Goal: Find contact information: Find contact information

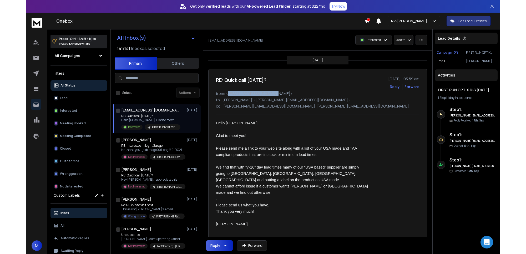
scroll to position [33, 0]
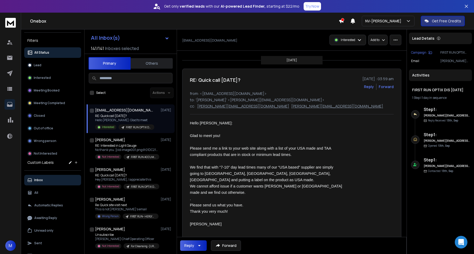
click at [315, 208] on p "Thank you very much!" at bounding box center [267, 211] width 154 height 6
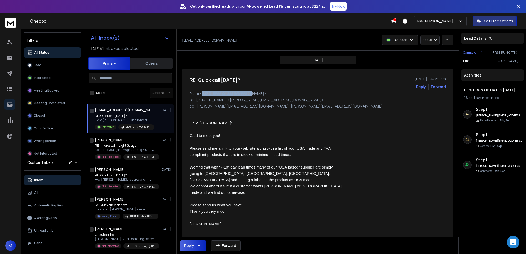
drag, startPoint x: 205, startPoint y: 95, endPoint x: 248, endPoint y: 91, distance: 43.6
click at [248, 91] on p "from: <[EMAIL_ADDRESS][DOMAIN_NAME]>" at bounding box center [318, 93] width 256 height 5
copy p "[EMAIL_ADDRESS][DOMAIN_NAME]"
click at [269, 218] on p "[PERSON_NAME]" at bounding box center [267, 221] width 154 height 13
click at [203, 222] on span "[PERSON_NAME]" at bounding box center [206, 224] width 32 height 4
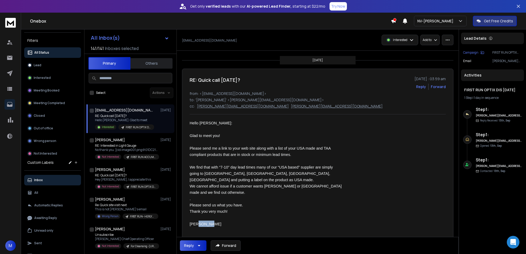
click at [203, 222] on span "[PERSON_NAME]" at bounding box center [206, 224] width 32 height 4
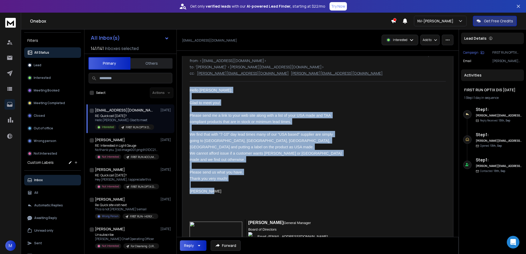
drag, startPoint x: 190, startPoint y: 90, endPoint x: 312, endPoint y: 186, distance: 155.6
copy div "Hello Bob: Glad to meet you! Please send me a link to your web site along with …"
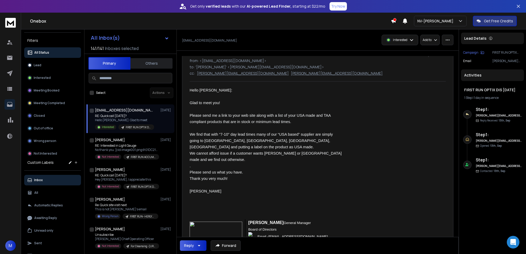
drag, startPoint x: 220, startPoint y: 66, endPoint x: 271, endPoint y: 67, distance: 51.3
click at [271, 67] on p "to: 'Linda Mundy' <linda@americanteledata.com>" at bounding box center [318, 66] width 256 height 5
click at [248, 68] on p "to: 'Linda Mundy' <linda@americanteledata.com>" at bounding box center [318, 66] width 256 height 5
drag, startPoint x: 221, startPoint y: 67, endPoint x: 272, endPoint y: 68, distance: 51.1
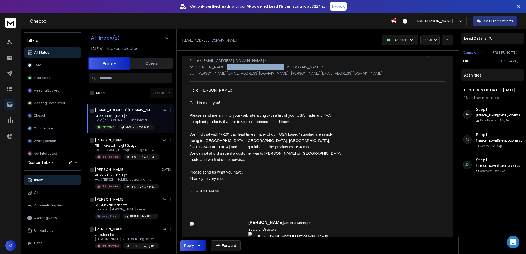
click at [272, 68] on p "to: 'Linda Mundy' <linda@americanteledata.com>" at bounding box center [318, 66] width 256 height 5
copy p "[PERSON_NAME][EMAIL_ADDRESS][DOMAIN_NAME]"
click at [130, 107] on div "gm@americanteledata.com 13 Sep RE: Quick call next Monday? Hello Bob: Glad to m…" at bounding box center [131, 119] width 87 height 29
drag, startPoint x: 250, startPoint y: 73, endPoint x: 292, endPoint y: 63, distance: 43.4
click at [292, 63] on p "from: <gm@americanteledata.com>" at bounding box center [318, 60] width 256 height 5
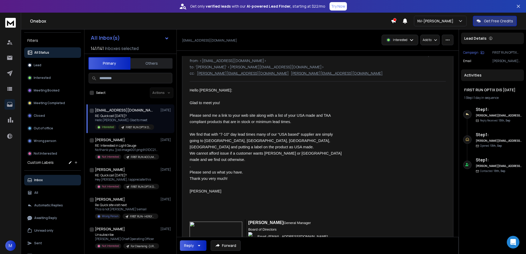
click at [192, 246] on div "Reply" at bounding box center [189, 245] width 10 height 5
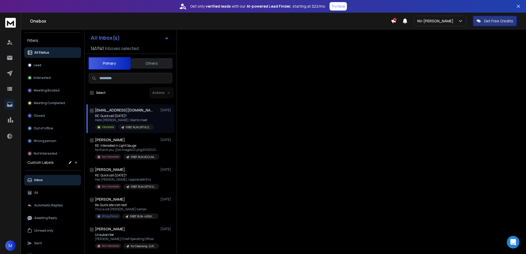
scroll to position [0, 0]
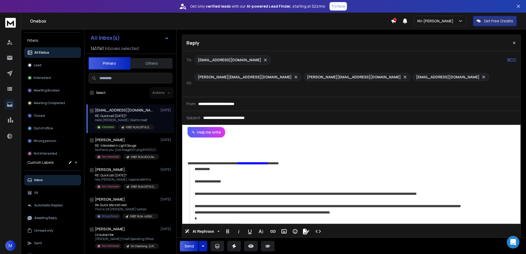
click at [474, 44] on icon at bounding box center [515, 43] width 4 height 4
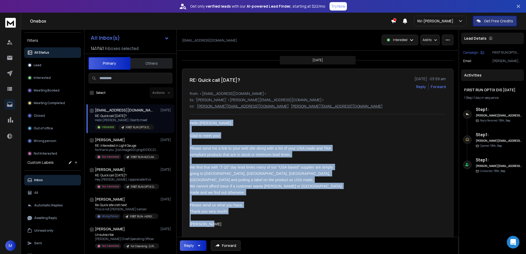
drag, startPoint x: 190, startPoint y: 124, endPoint x: 288, endPoint y: 216, distance: 134.8
copy div "Hello Bob: Glad to meet you! Please send me a link to your web site along with …"
click at [200, 246] on icon "button" at bounding box center [199, 246] width 6 height 6
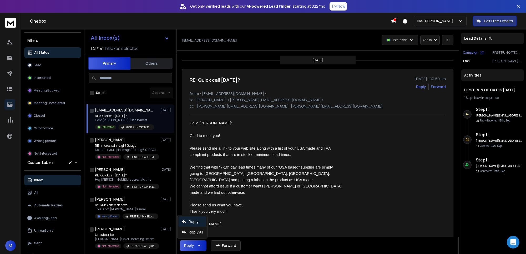
click at [191, 222] on p "Reply" at bounding box center [194, 221] width 10 height 5
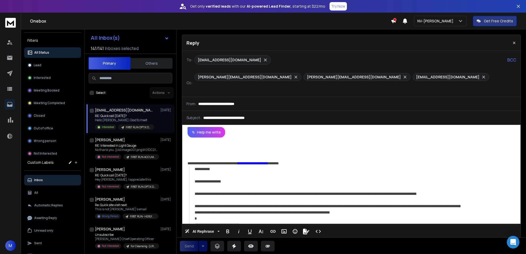
click at [228, 138] on div "**********" at bounding box center [351, 181] width 339 height 86
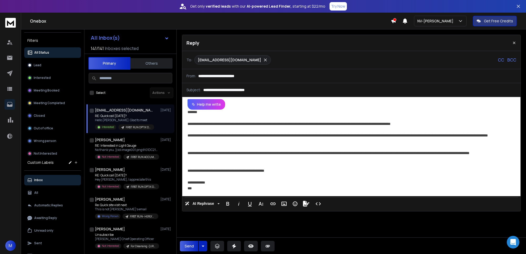
scroll to position [3, 0]
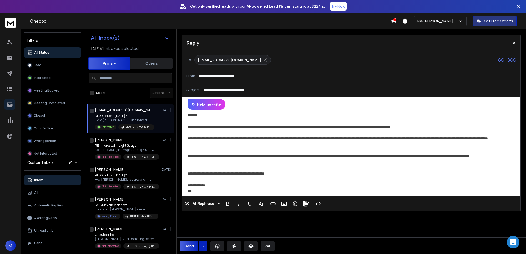
click at [190, 245] on button "Send" at bounding box center [189, 246] width 18 height 11
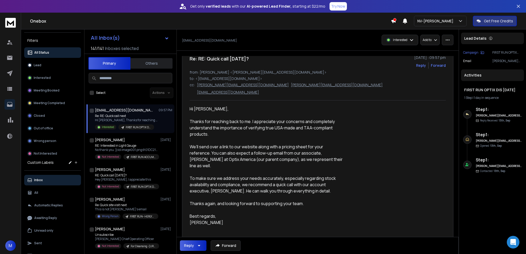
scroll to position [33, 0]
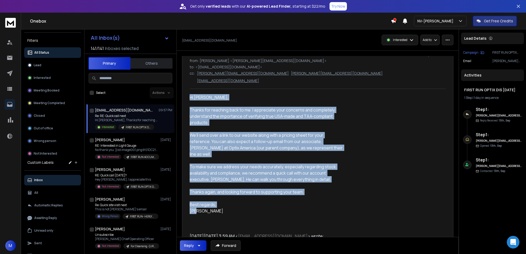
drag, startPoint x: 217, startPoint y: 143, endPoint x: 229, endPoint y: 201, distance: 59.6
click at [229, 201] on span "Hi Gil, Thanks for reaching back to me. I appreciate your concerns and complete…" at bounding box center [267, 154] width 154 height 120
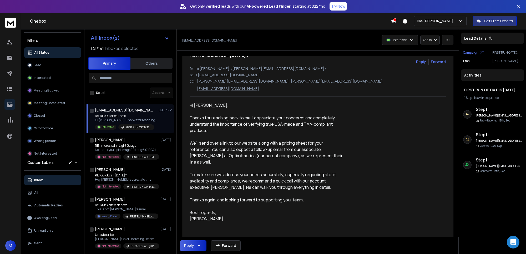
scroll to position [0, 0]
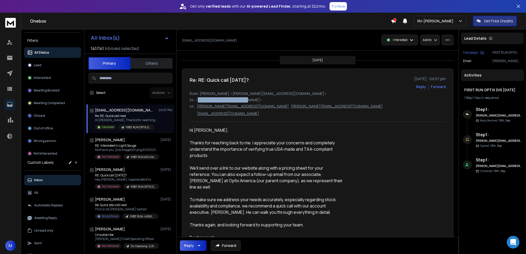
drag, startPoint x: 197, startPoint y: 101, endPoint x: 244, endPoint y: 99, distance: 47.2
click at [244, 99] on p "to: <gm@americanteledata.com>" at bounding box center [318, 99] width 256 height 5
copy p "[EMAIL_ADDRESS][DOMAIN_NAME]"
click at [207, 94] on p "from: Bob <bob@marketing.meshlink.site>" at bounding box center [318, 93] width 256 height 5
drag, startPoint x: 199, startPoint y: 94, endPoint x: 260, endPoint y: 91, distance: 60.6
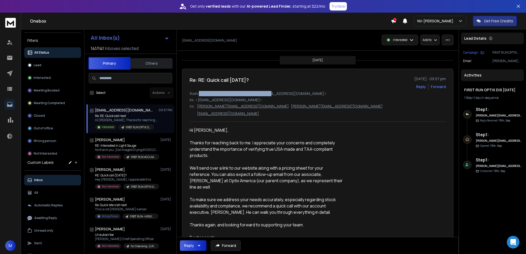
click at [260, 91] on p "from: Bob <bob@marketing.meshlink.site>" at bounding box center [318, 93] width 256 height 5
copy p "Bob <bob@marketing.meshlink.site"
drag, startPoint x: 227, startPoint y: 107, endPoint x: 403, endPoint y: 187, distance: 193.9
drag, startPoint x: 222, startPoint y: 107, endPoint x: 377, endPoint y: 149, distance: 160.8
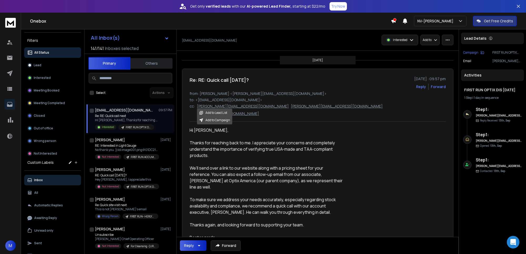
click at [222, 112] on span "Add to Lead List" at bounding box center [215, 113] width 24 height 4
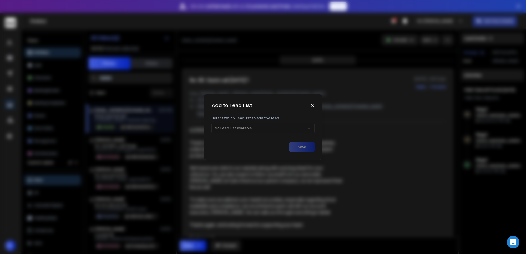
click at [313, 103] on icon at bounding box center [313, 105] width 4 height 4
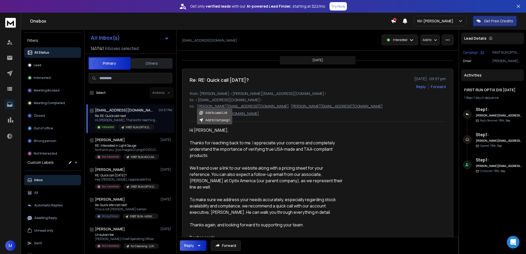
drag, startPoint x: 199, startPoint y: 106, endPoint x: 423, endPoint y: 178, distance: 236.0
drag, startPoint x: 197, startPoint y: 100, endPoint x: 244, endPoint y: 100, distance: 47.1
click at [244, 99] on p "to: <gm@americanteledata.com>" at bounding box center [318, 99] width 256 height 5
copy p "[EMAIL_ADDRESS][DOMAIN_NAME]"
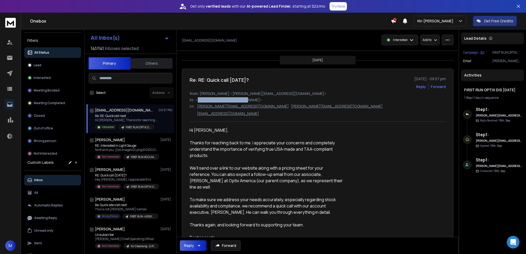
click at [224, 99] on p "to: <gm@americanteledata.com>" at bounding box center [318, 99] width 256 height 5
drag, startPoint x: 244, startPoint y: 101, endPoint x: 198, endPoint y: 101, distance: 45.8
click at [198, 101] on p "to: <gm@americanteledata.com>" at bounding box center [318, 99] width 256 height 5
copy p "[EMAIL_ADDRESS][DOMAIN_NAME]"
click at [132, 107] on div "gm@americanteledata.com 09:57 PM Re: RE: Quick call next Hi Gil, Thanks for rea…" at bounding box center [131, 119] width 87 height 29
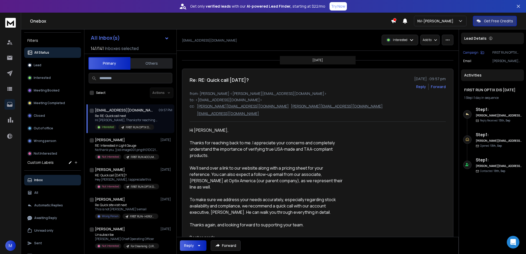
click at [133, 113] on h1 "[EMAIL_ADDRESS][DOMAIN_NAME]" at bounding box center [124, 110] width 58 height 5
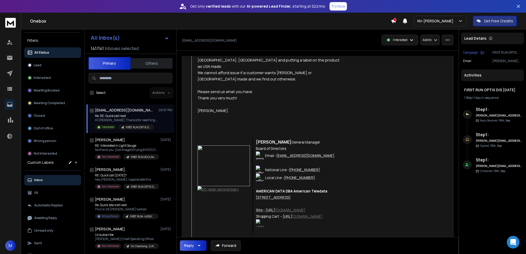
scroll to position [296, 0]
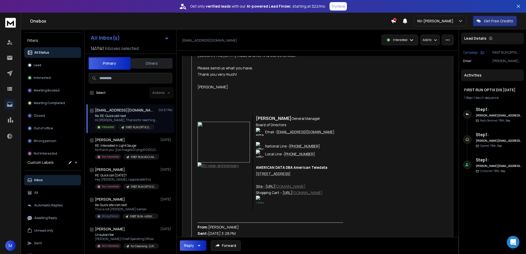
click at [132, 111] on h1 "[EMAIL_ADDRESS][DOMAIN_NAME]" at bounding box center [124, 110] width 58 height 5
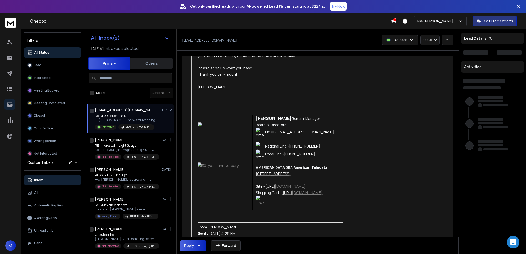
click at [132, 112] on h1 "[EMAIL_ADDRESS][DOMAIN_NAME]" at bounding box center [124, 110] width 58 height 5
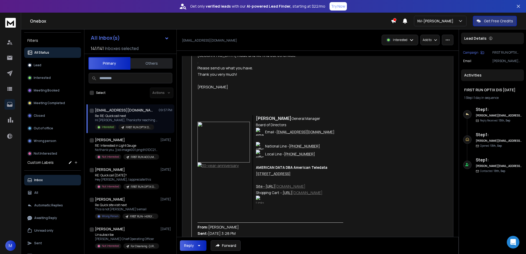
click at [275, 184] on span "Site - [URL]" at bounding box center [265, 186] width 19 height 5
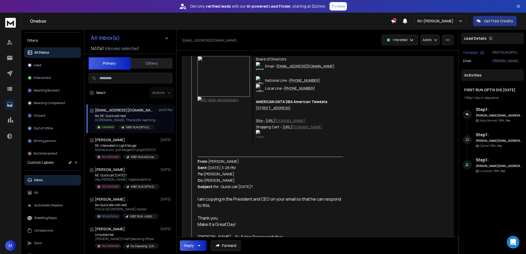
click at [262, 130] on img at bounding box center [260, 134] width 8 height 8
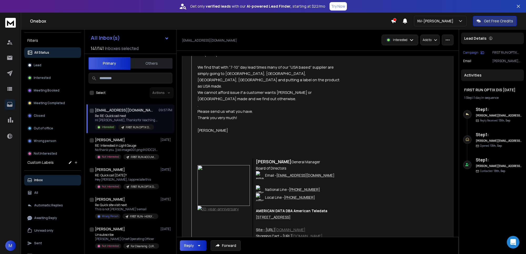
scroll to position [263, 0]
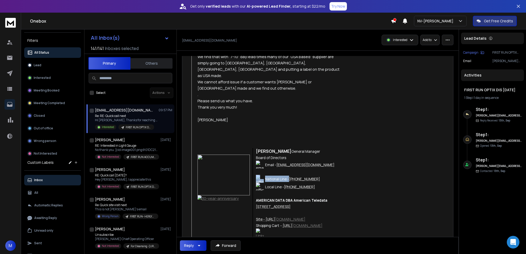
drag, startPoint x: 289, startPoint y: 165, endPoint x: 324, endPoint y: 164, distance: 35.6
click at [324, 164] on td "Gil Hunter General Manager Board of Directors Email - gm@americanteledata.com N…" at bounding box center [305, 195] width 99 height 95
click at [324, 163] on td "Gil Hunter General Manager Board of Directors Email - gm@americanteledata.com N…" at bounding box center [305, 195] width 99 height 95
drag, startPoint x: 319, startPoint y: 166, endPoint x: 285, endPoint y: 165, distance: 34.0
click at [285, 176] on div "National Line - +1 (866) 342-3721" at bounding box center [293, 179] width 56 height 6
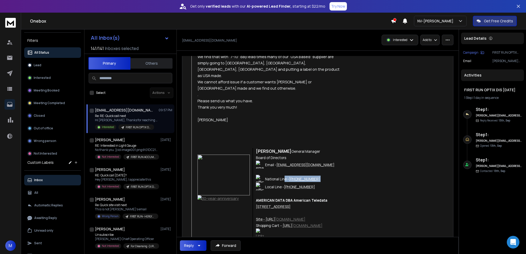
copy div "e - +1 (866) 342-3721"
click at [352, 153] on div "Re: RE: Quick call next Monday? 15 September 2025 : 09:57 pm Reply Forward from…" at bounding box center [318, 239] width 256 height 852
click at [298, 177] on span "[PHONE_NUMBER]" at bounding box center [304, 179] width 31 height 5
drag, startPoint x: 289, startPoint y: 165, endPoint x: 324, endPoint y: 165, distance: 35.5
click at [324, 165] on td "Gil Hunter General Manager Board of Directors Email - gm@americanteledata.com N…" at bounding box center [305, 195] width 99 height 95
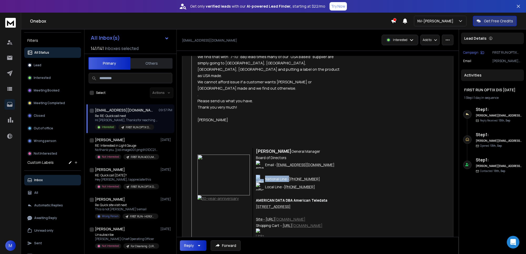
click at [336, 165] on td "Gil Hunter General Manager Board of Directors Email - gm@americanteledata.com N…" at bounding box center [305, 195] width 99 height 95
drag, startPoint x: 289, startPoint y: 165, endPoint x: 339, endPoint y: 160, distance: 50.5
click at [339, 160] on td "Gil Hunter General Manager Board of Directors Email - gm@americanteledata.com N…" at bounding box center [305, 195] width 99 height 95
click at [338, 162] on td "Gil Hunter General Manager Board of Directors Email - gm@americanteledata.com N…" at bounding box center [305, 195] width 99 height 95
drag, startPoint x: 289, startPoint y: 165, endPoint x: 323, endPoint y: 164, distance: 34.2
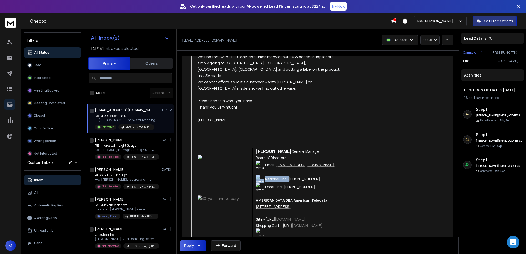
click at [327, 164] on td "Gil Hunter General Manager Board of Directors Email - gm@americanteledata.com N…" at bounding box center [305, 195] width 99 height 95
click at [331, 163] on td "Gil Hunter General Manager Board of Directors Email - gm@americanteledata.com N…" at bounding box center [305, 195] width 99 height 95
click at [343, 170] on td "Gil Hunter General Manager Board of Directors Email - gm@americanteledata.com N…" at bounding box center [305, 195] width 99 height 95
drag, startPoint x: 289, startPoint y: 165, endPoint x: 319, endPoint y: 163, distance: 29.8
click at [319, 176] on div "National Line - +1 (866) 342-3721" at bounding box center [293, 179] width 56 height 6
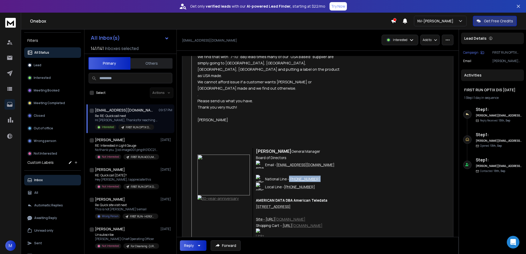
copy div "[PHONE_NUMBER]"
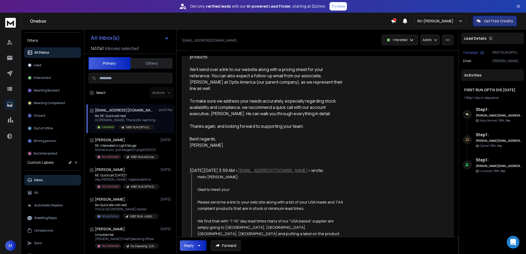
scroll to position [0, 0]
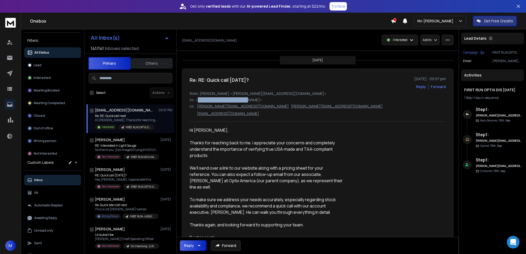
drag, startPoint x: 197, startPoint y: 100, endPoint x: 245, endPoint y: 101, distance: 48.2
click at [245, 101] on p "to: <gm@americanteledata.com>" at bounding box center [318, 99] width 256 height 5
drag, startPoint x: 363, startPoint y: 26, endPoint x: 365, endPoint y: 24, distance: 3.2
click at [363, 26] on div "Onebox NV-Matt Get Free Credits" at bounding box center [263, 21] width 526 height 17
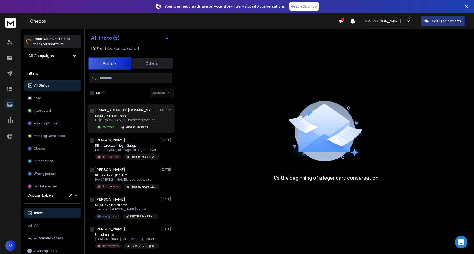
click at [141, 112] on h1 "[EMAIL_ADDRESS][DOMAIN_NAME]" at bounding box center [124, 110] width 58 height 5
